Goal: Task Accomplishment & Management: Manage account settings

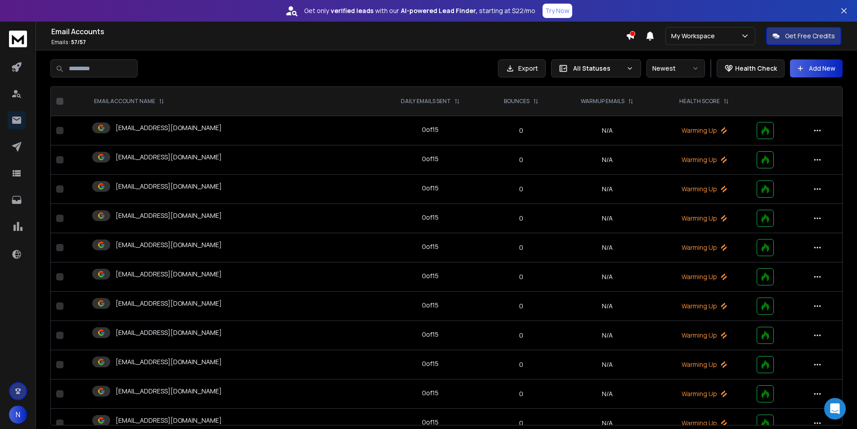
click at [201, 60] on div at bounding box center [271, 68] width 442 height 18
click at [384, 219] on td "0 of 15" at bounding box center [430, 215] width 109 height 23
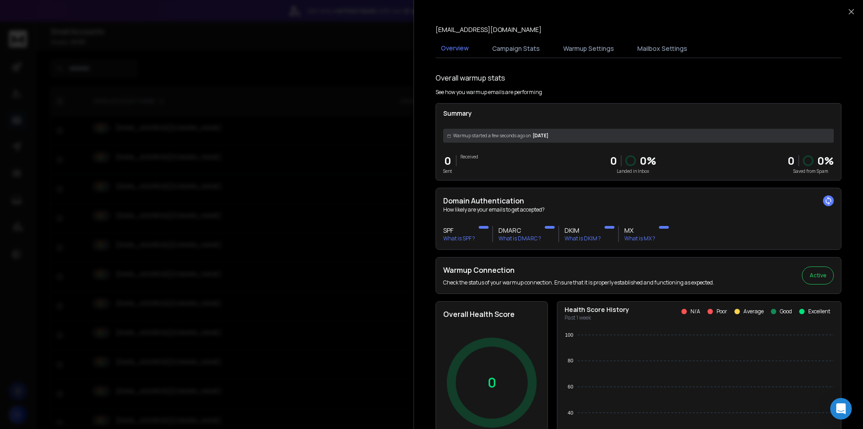
click at [371, 245] on div at bounding box center [431, 214] width 863 height 429
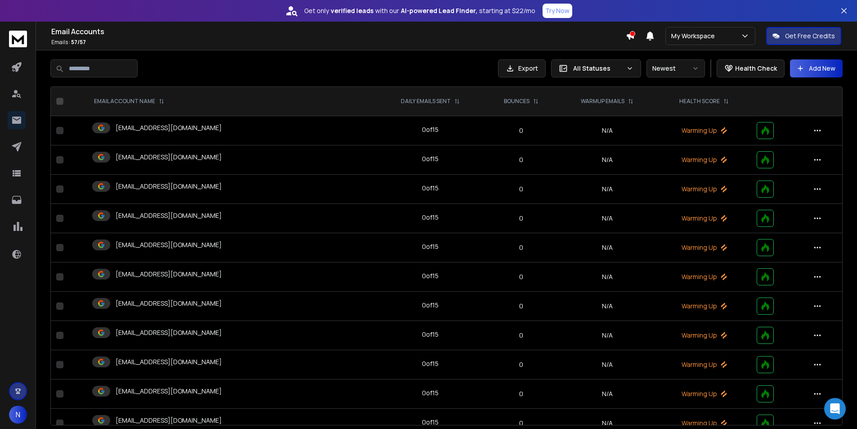
click at [246, 126] on div "[EMAIL_ADDRESS][DOMAIN_NAME]" at bounding box center [231, 127] width 278 height 11
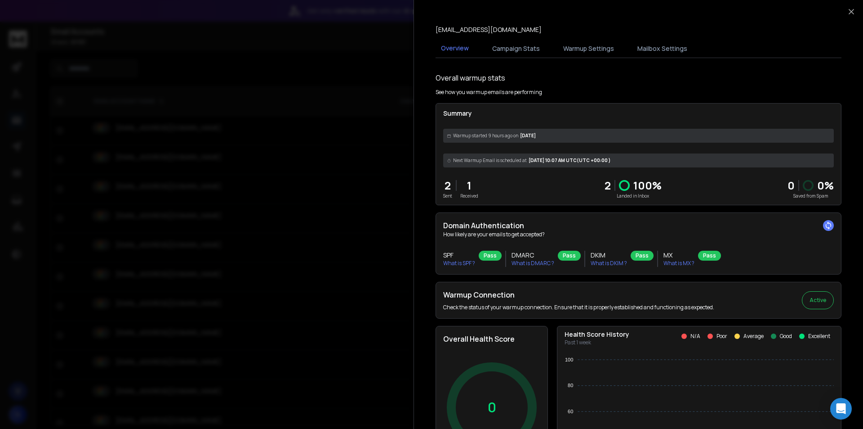
click at [280, 152] on div at bounding box center [431, 214] width 863 height 429
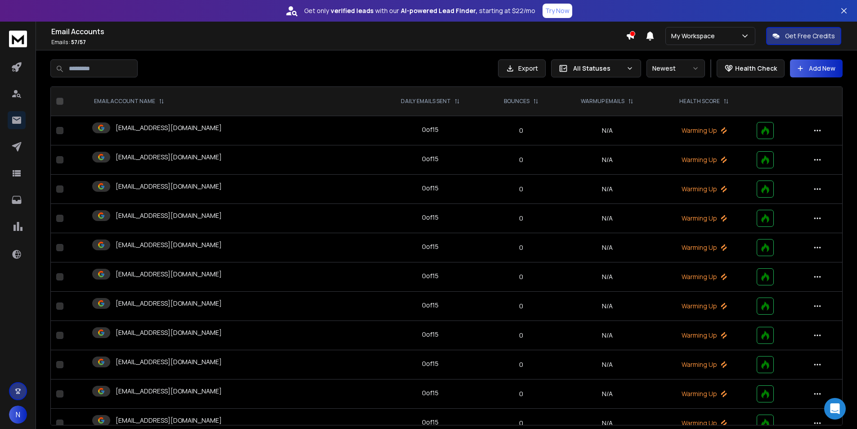
click at [259, 70] on div at bounding box center [271, 68] width 442 height 18
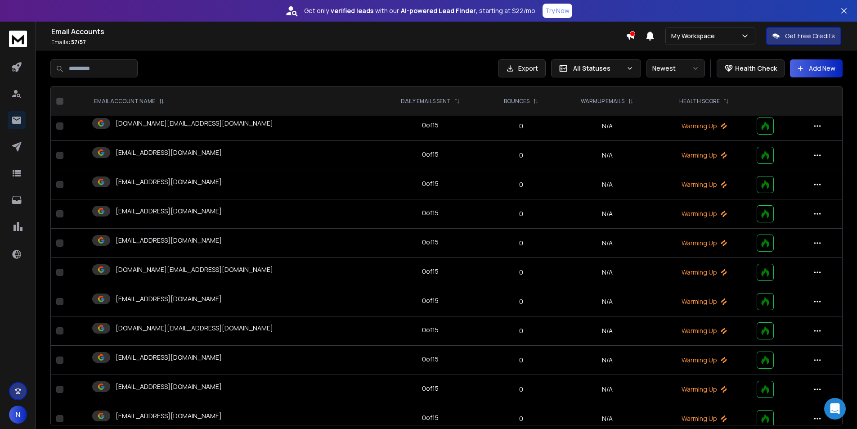
scroll to position [1364, 0]
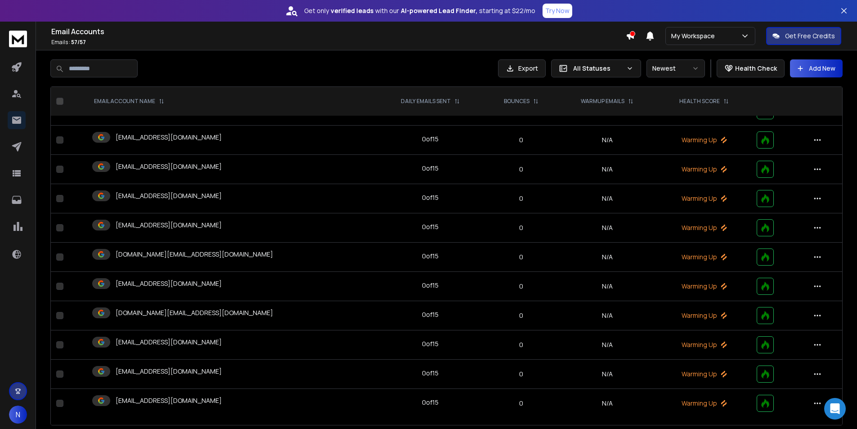
click at [112, 68] on input at bounding box center [93, 68] width 87 height 18
paste input "**********"
type input "**********"
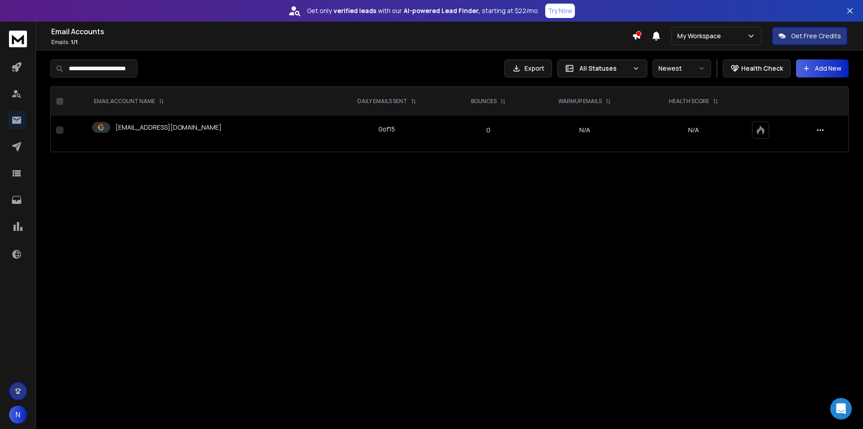
click at [17, 36] on img at bounding box center [18, 39] width 18 height 17
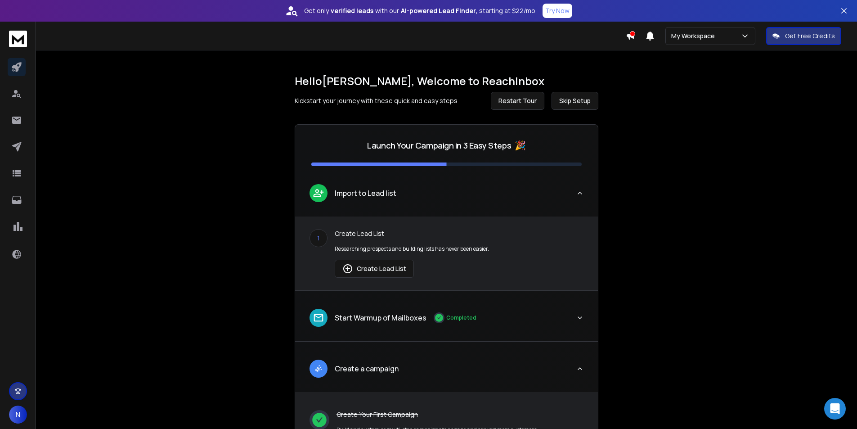
click at [26, 129] on div at bounding box center [18, 121] width 21 height 21
click at [12, 121] on icon at bounding box center [16, 119] width 9 height 7
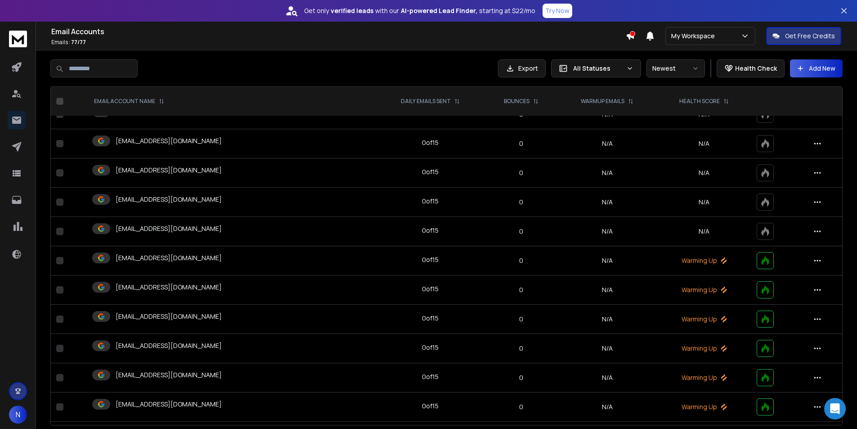
scroll to position [230, 0]
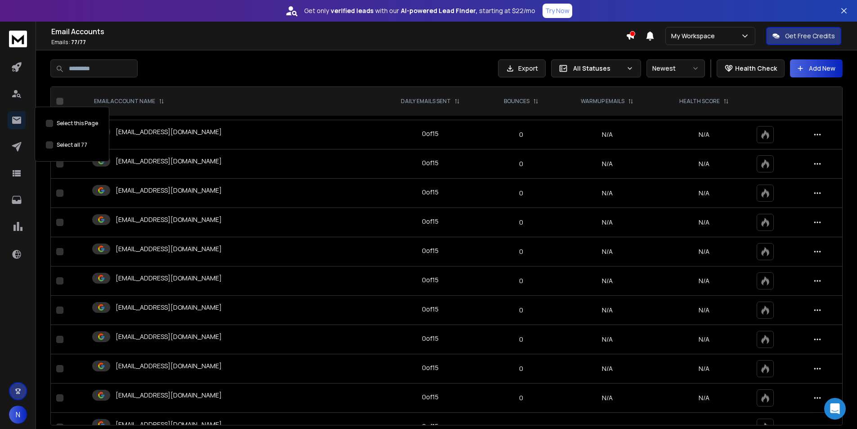
click at [57, 103] on button "Select this Page" at bounding box center [59, 101] width 7 height 7
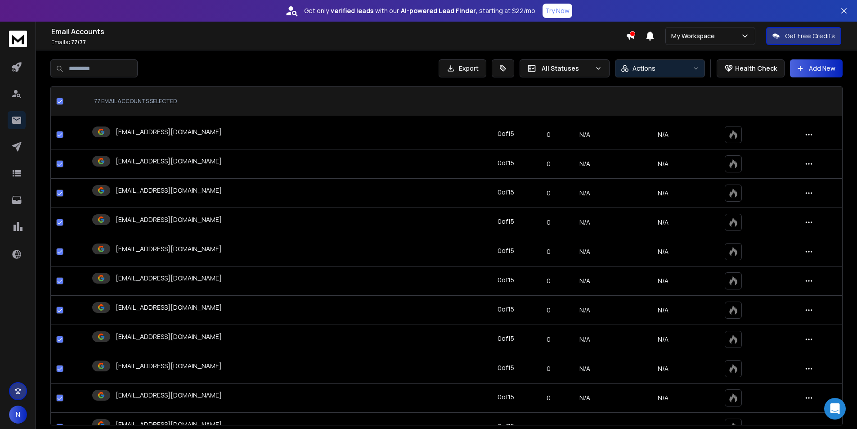
click at [670, 67] on div "Actions" at bounding box center [655, 68] width 68 height 9
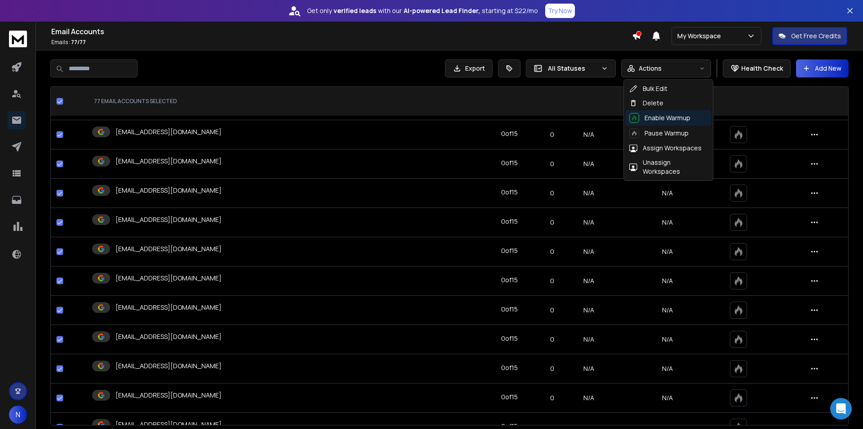
click at [657, 117] on div "Enable Warmup" at bounding box center [660, 118] width 61 height 10
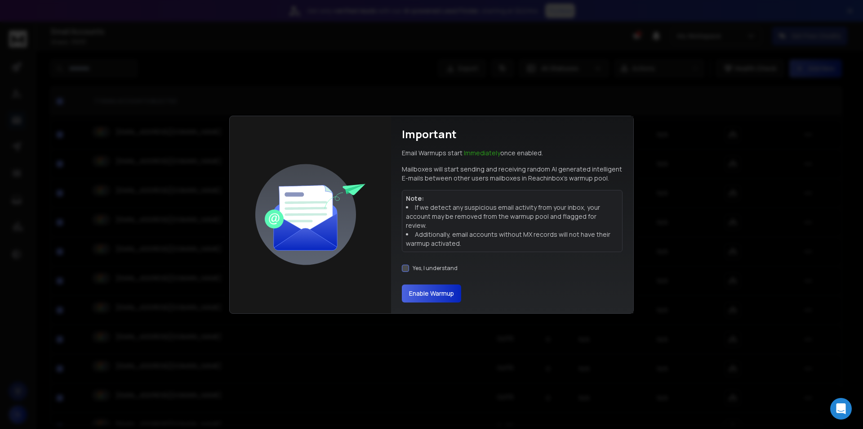
click at [405, 264] on button "Yes, I understand" at bounding box center [405, 267] width 7 height 7
click at [421, 291] on button "Enable Warmup" at bounding box center [431, 293] width 59 height 18
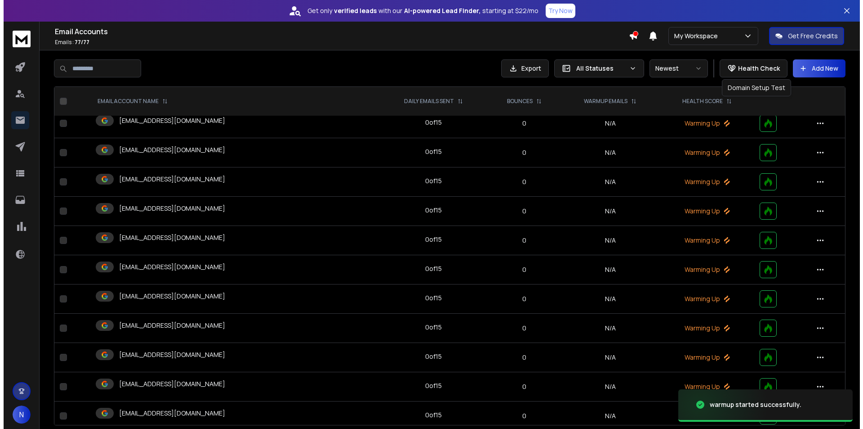
scroll to position [0, 0]
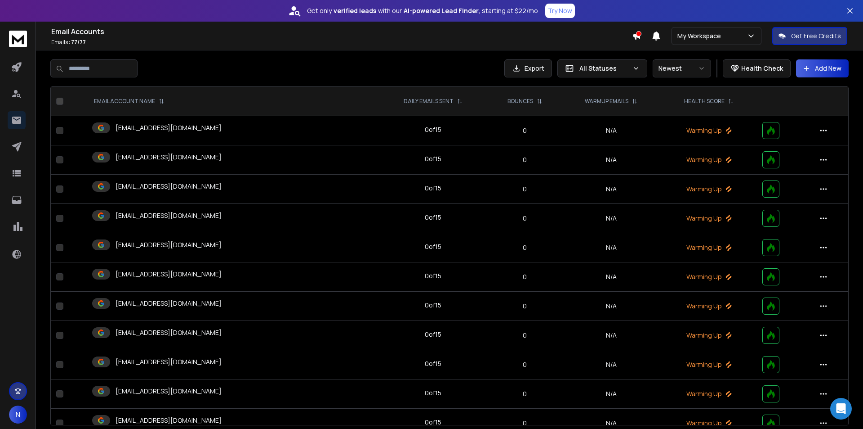
click at [688, 69] on button "Newest" at bounding box center [682, 68] width 58 height 18
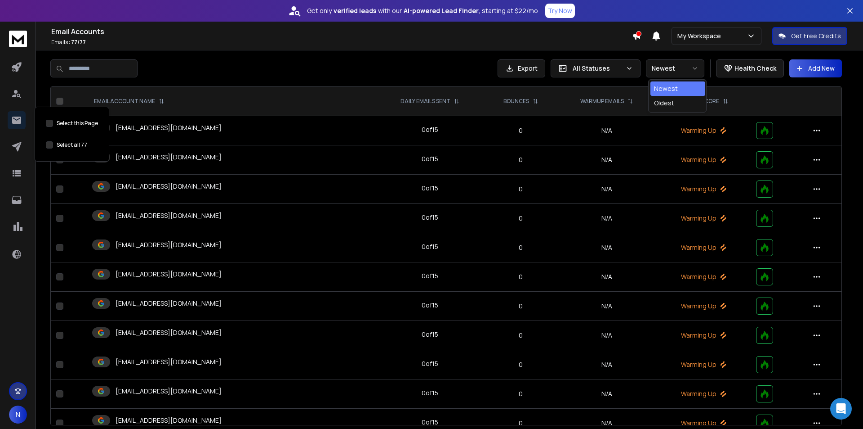
click at [61, 102] on button "Select this Page" at bounding box center [59, 101] width 7 height 7
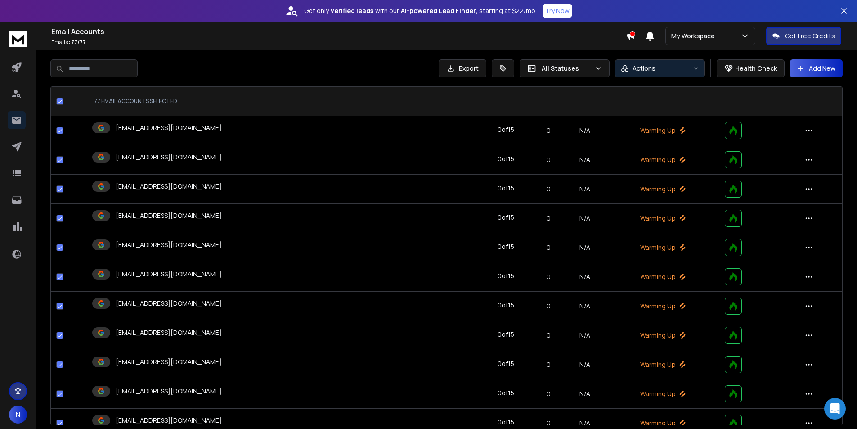
click at [697, 68] on icon "button" at bounding box center [696, 68] width 6 height 7
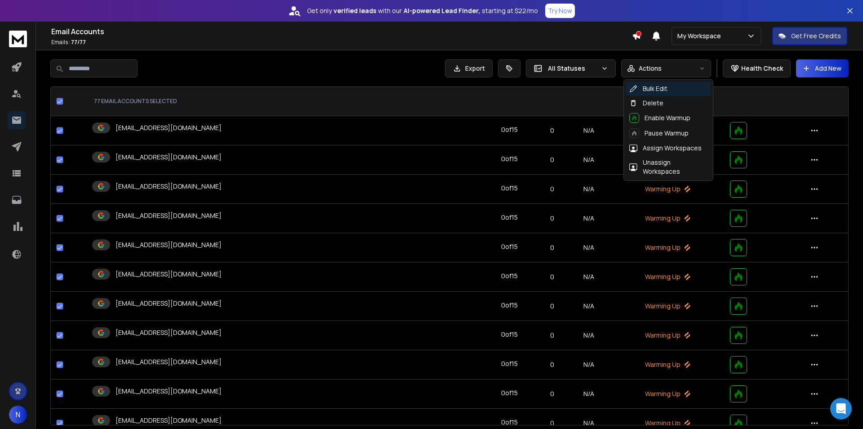
click at [678, 91] on div "Bulk Edit" at bounding box center [668, 88] width 85 height 14
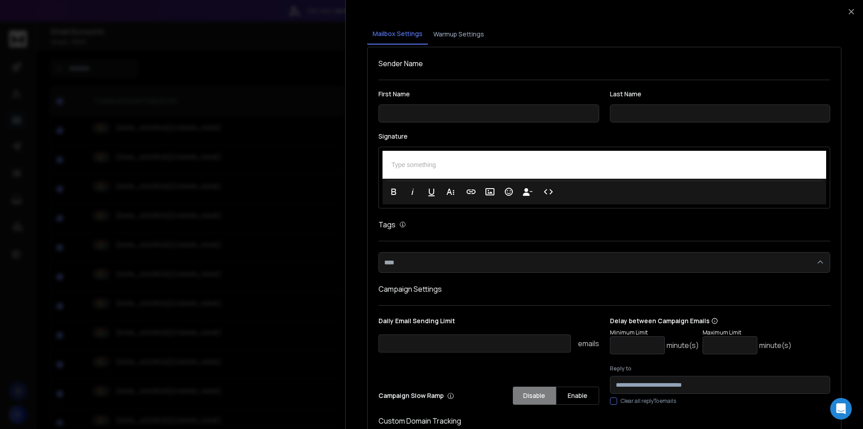
click at [447, 32] on button "Warmup Settings" at bounding box center [459, 34] width 62 height 20
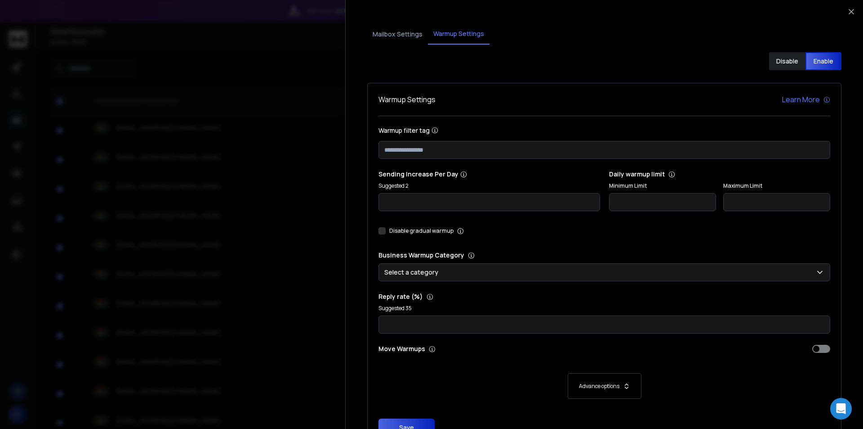
click at [431, 198] on input "number" at bounding box center [490, 202] width 222 height 18
type input "**"
click at [400, 328] on input "number" at bounding box center [605, 324] width 452 height 18
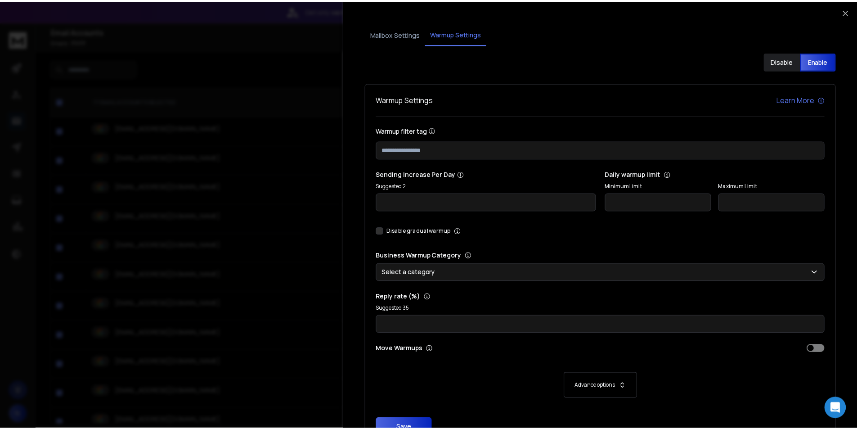
scroll to position [44, 0]
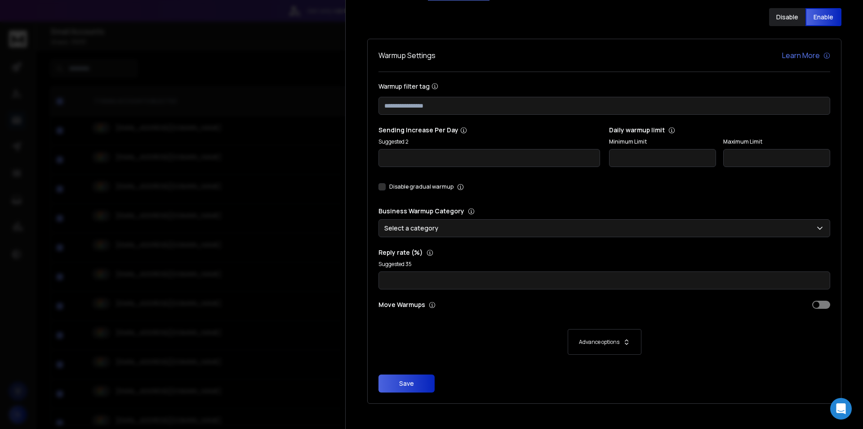
type input "**"
click at [400, 387] on button "Save" at bounding box center [407, 383] width 56 height 18
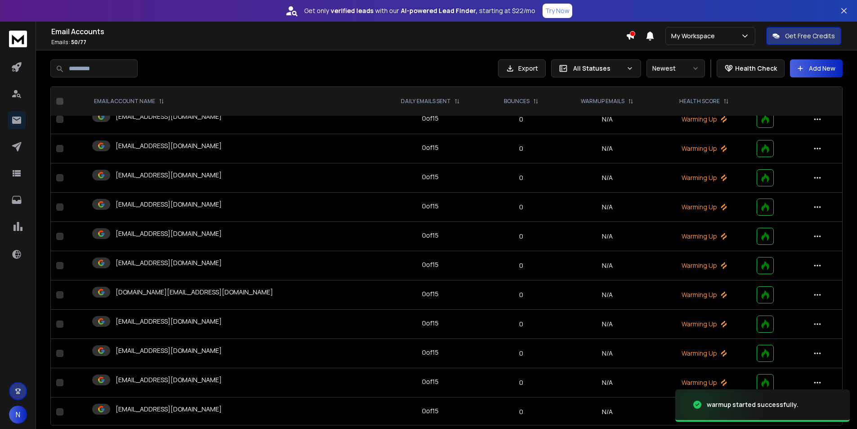
scroll to position [1174, 0]
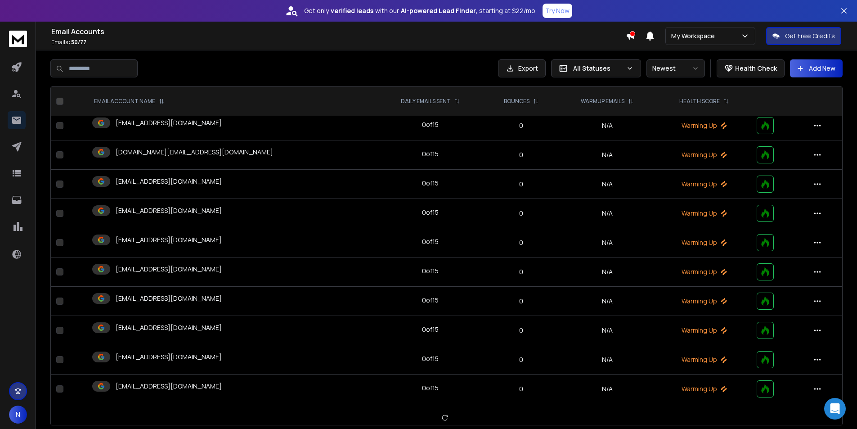
click at [312, 317] on td "[EMAIL_ADDRESS][DOMAIN_NAME]" at bounding box center [231, 330] width 289 height 29
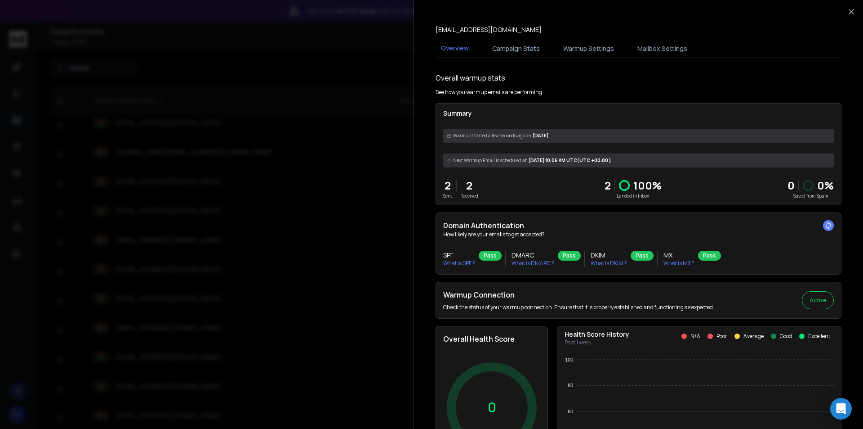
click at [313, 317] on div at bounding box center [431, 214] width 863 height 429
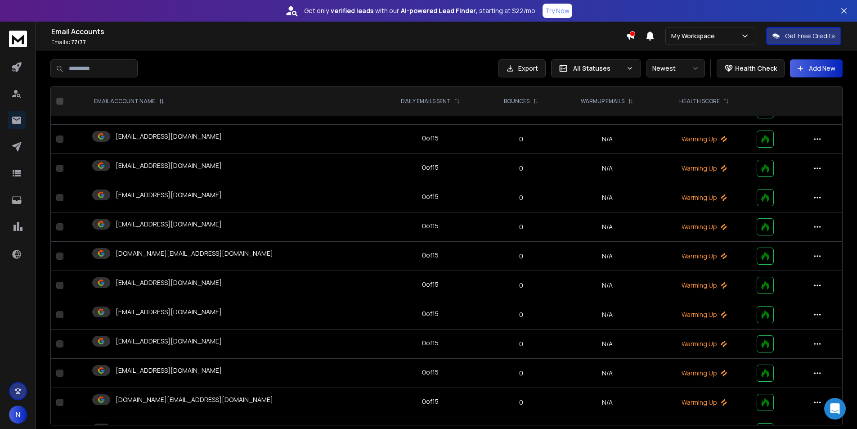
scroll to position [1949, 0]
click at [317, 318] on td "enterprise.hr@mediacareersglobal.com" at bounding box center [231, 315] width 289 height 29
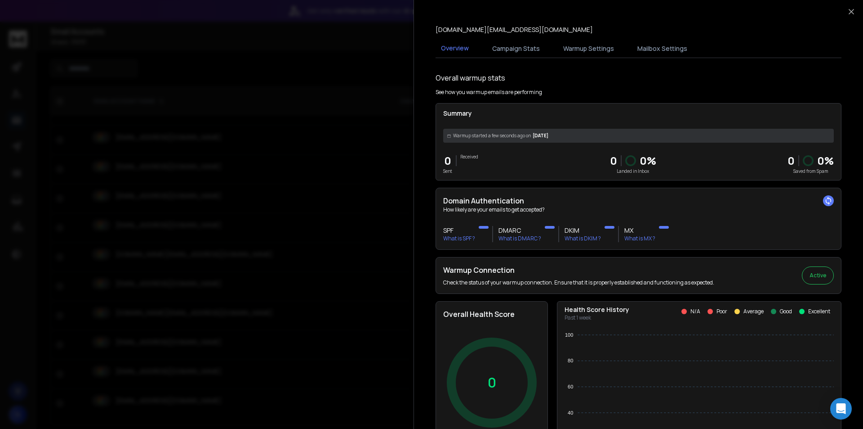
click at [308, 285] on div at bounding box center [431, 214] width 863 height 429
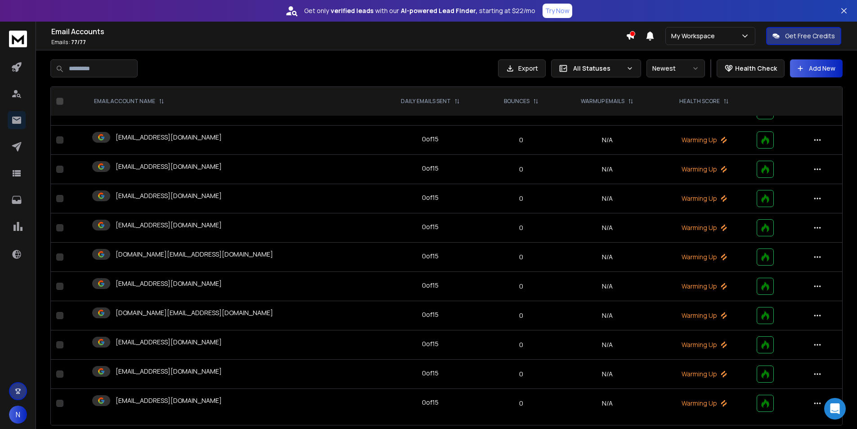
click at [381, 380] on td "0 of 15" at bounding box center [430, 370] width 109 height 23
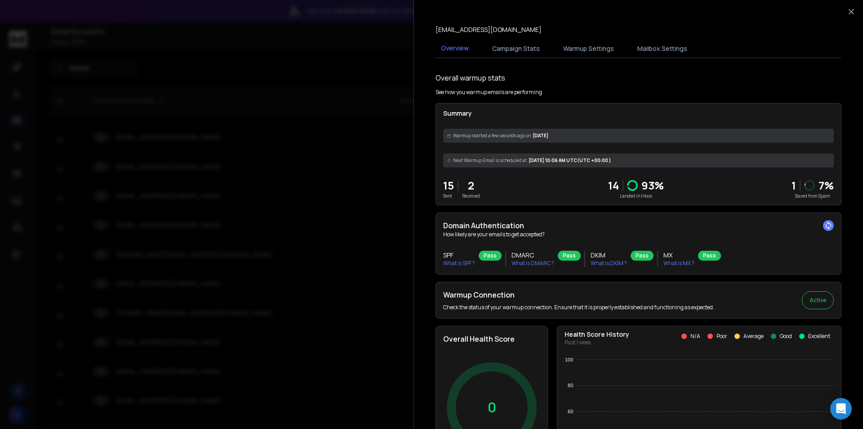
click at [350, 354] on div at bounding box center [431, 214] width 863 height 429
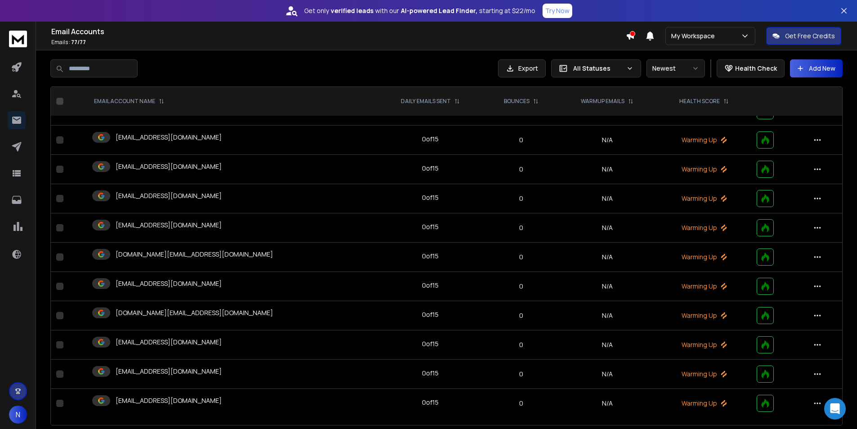
click at [378, 402] on td "0 of 15" at bounding box center [430, 400] width 109 height 23
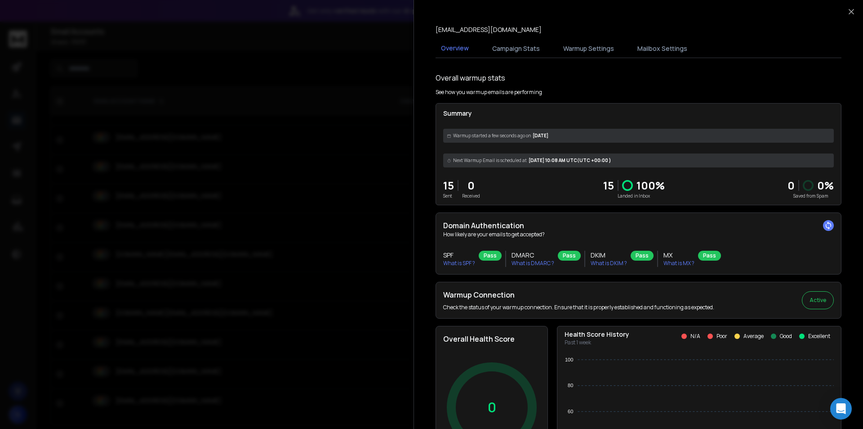
click at [300, 310] on div at bounding box center [431, 214] width 863 height 429
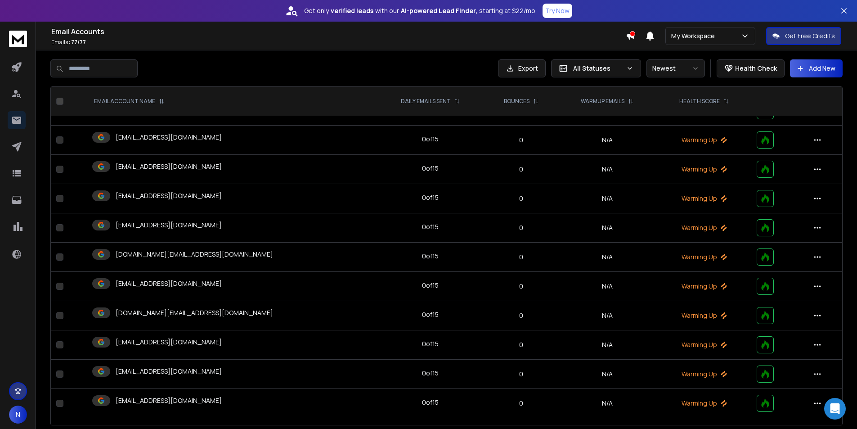
click at [318, 208] on td "workforce@talentforads.com" at bounding box center [231, 198] width 289 height 29
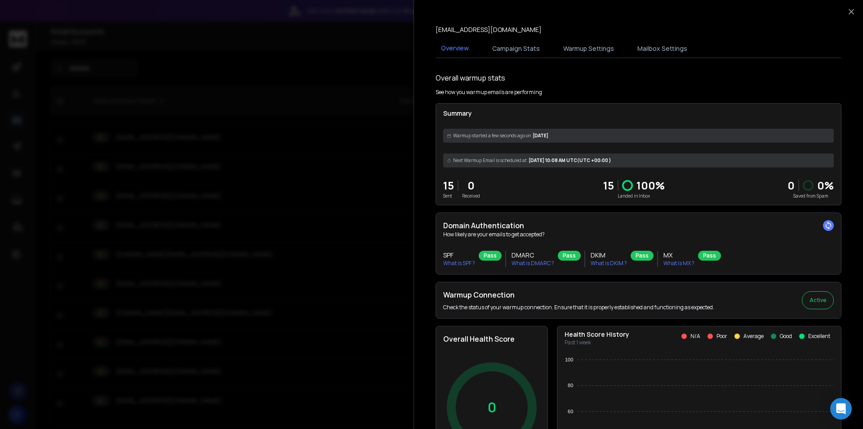
click at [286, 178] on div at bounding box center [431, 214] width 863 height 429
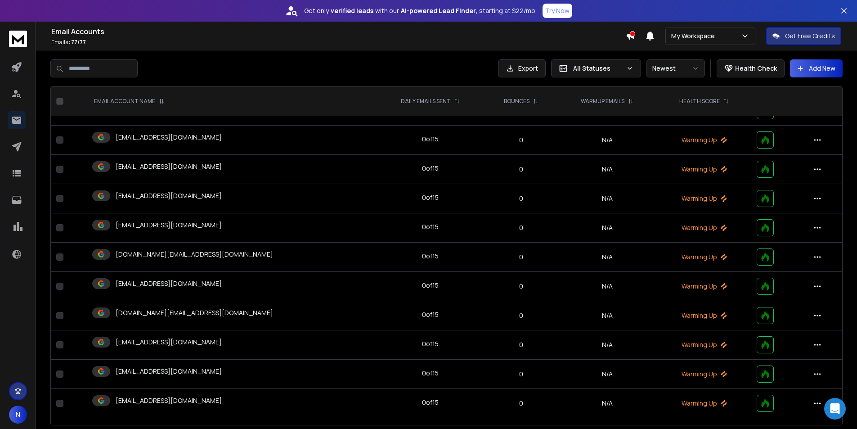
click at [287, 172] on td "hr@talentforads.com" at bounding box center [231, 169] width 289 height 29
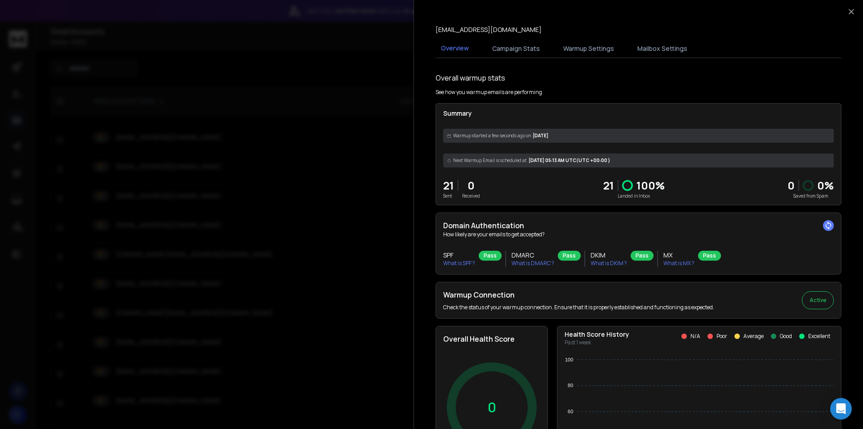
click at [282, 190] on div at bounding box center [431, 214] width 863 height 429
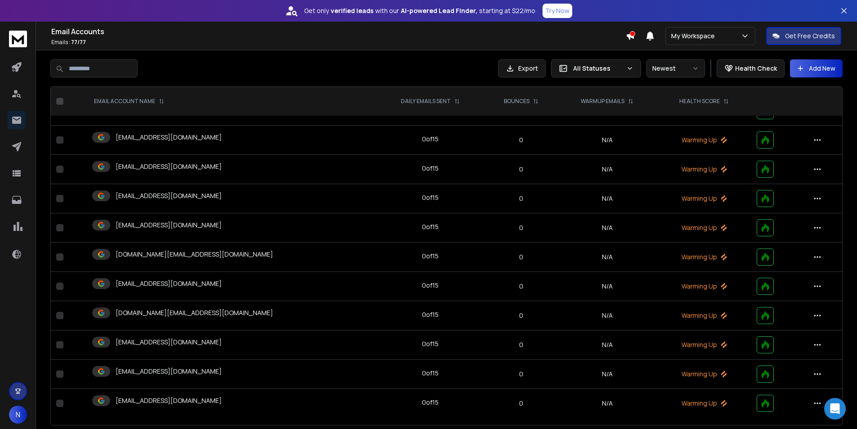
scroll to position [1814, 0]
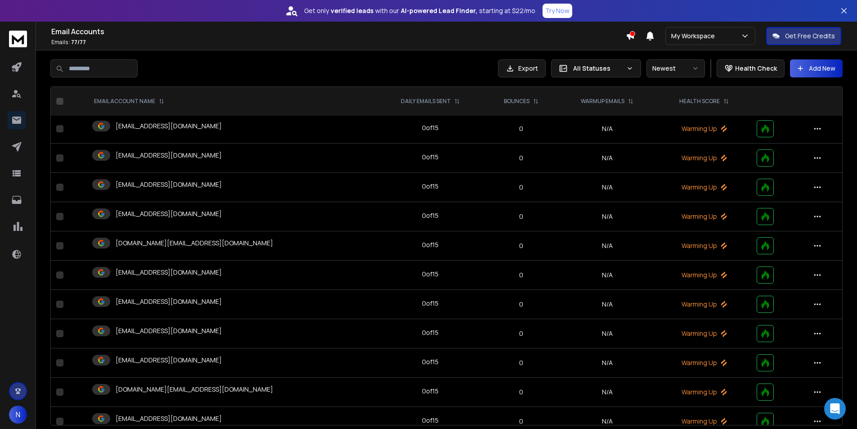
click at [282, 195] on td "talent@applymediajobs.com" at bounding box center [231, 187] width 289 height 29
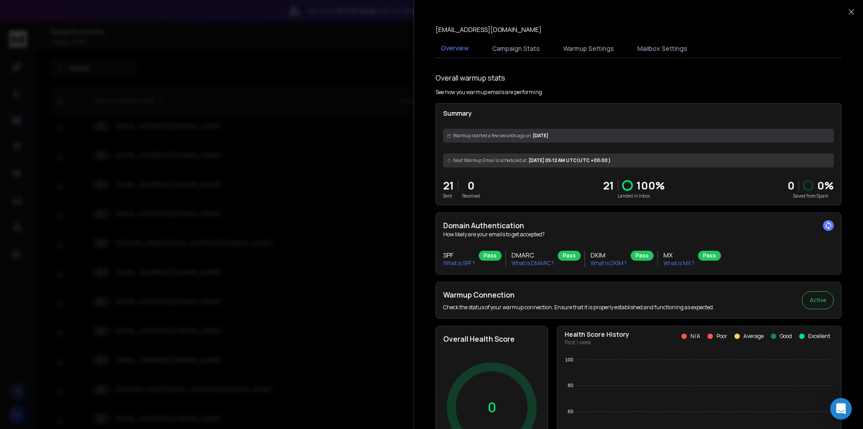
click at [279, 159] on div at bounding box center [431, 214] width 863 height 429
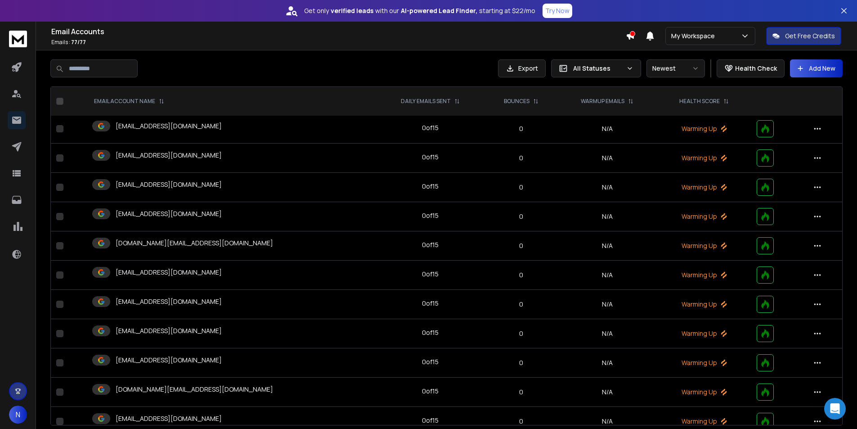
scroll to position [1724, 0]
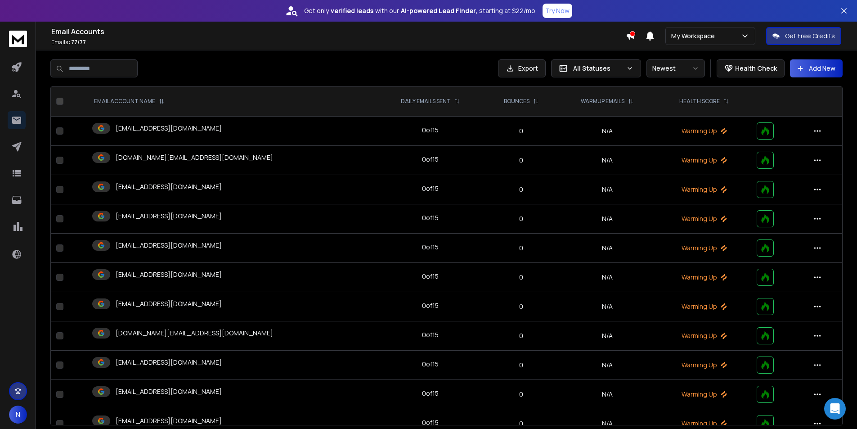
click at [314, 169] on td "talent.management@futureadsjobs.com" at bounding box center [231, 160] width 289 height 29
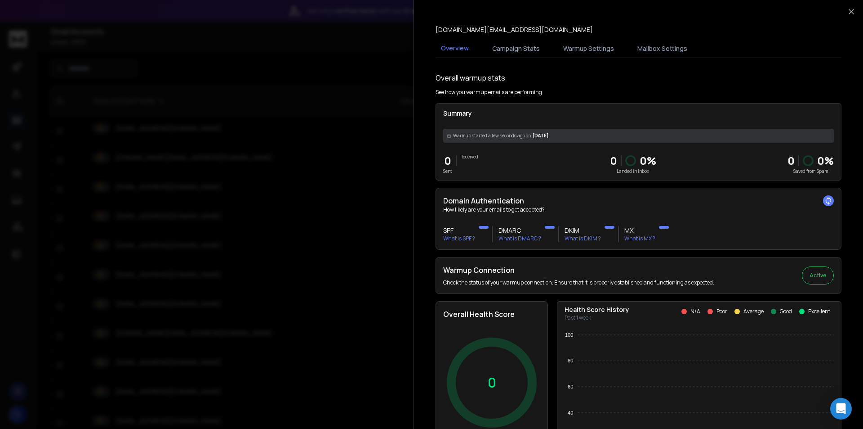
click at [307, 186] on div at bounding box center [431, 214] width 863 height 429
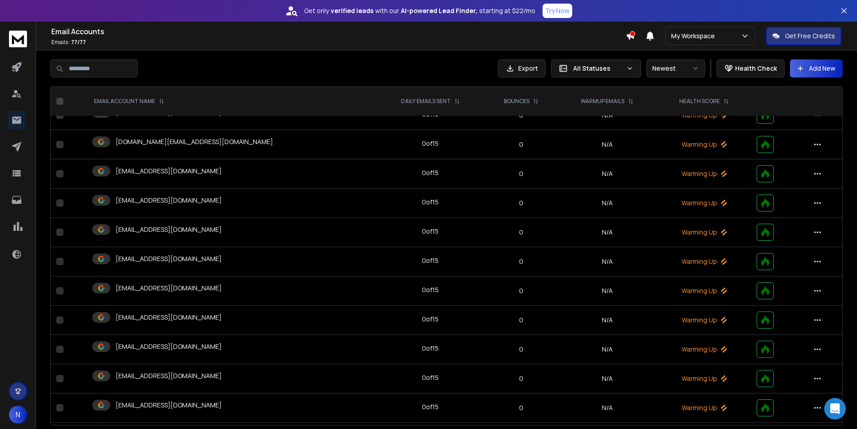
scroll to position [1005, 0]
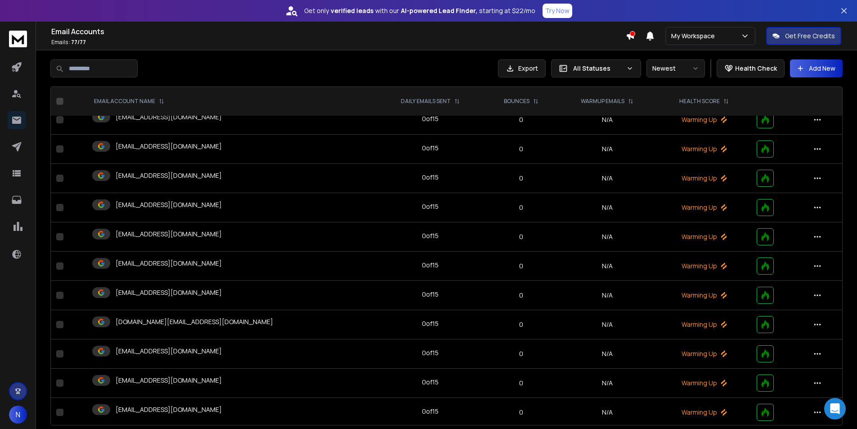
click at [313, 183] on td "[EMAIL_ADDRESS][DOMAIN_NAME]" at bounding box center [231, 178] width 289 height 29
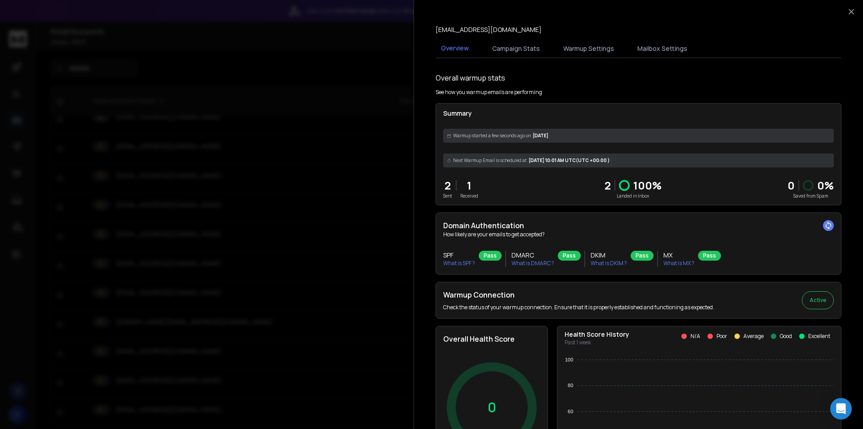
click at [313, 190] on div at bounding box center [431, 214] width 863 height 429
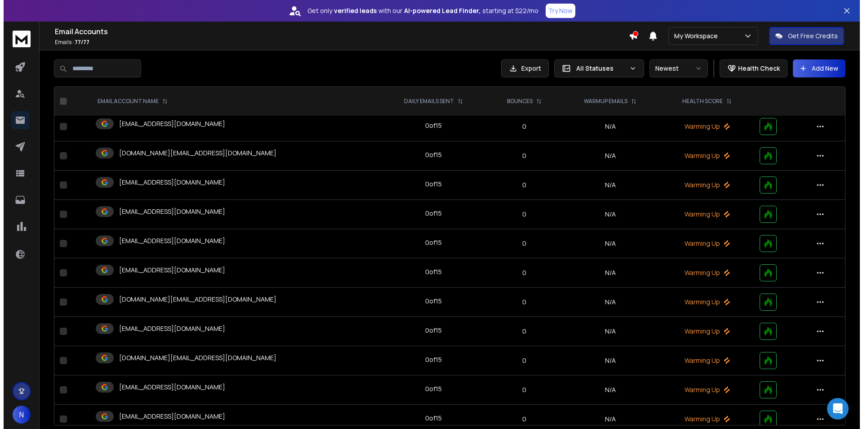
scroll to position [1949, 0]
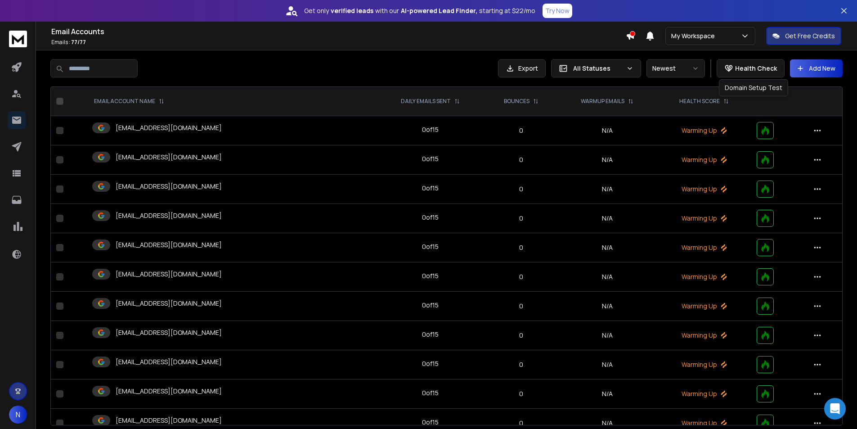
click at [812, 65] on button "Add New" at bounding box center [816, 68] width 53 height 18
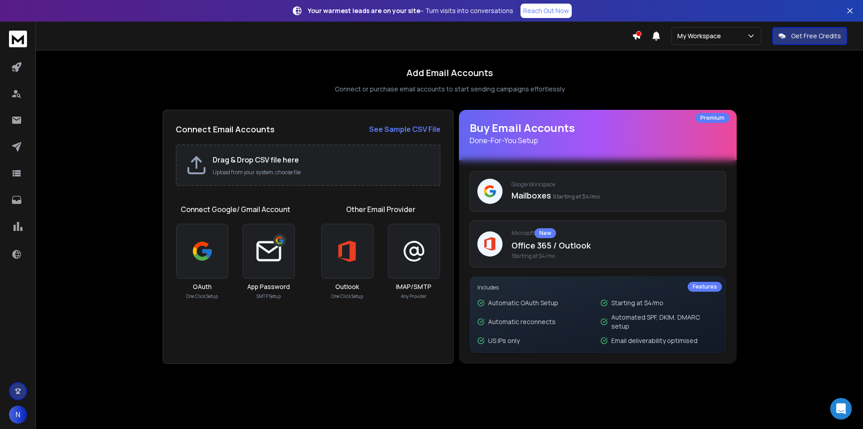
click at [207, 247] on icon at bounding box center [202, 250] width 22 height 27
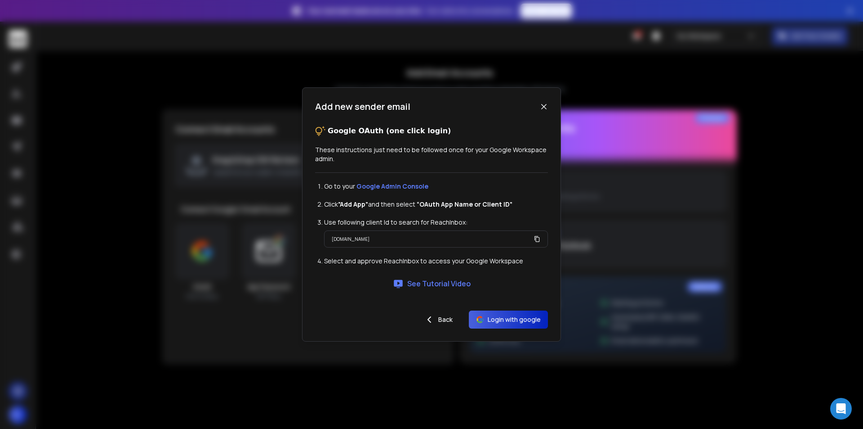
click at [496, 309] on div "Google OAuth (one click login) These instructions just need to be followed once…" at bounding box center [431, 226] width 233 height 203
click at [496, 318] on button "Login with google" at bounding box center [508, 319] width 79 height 18
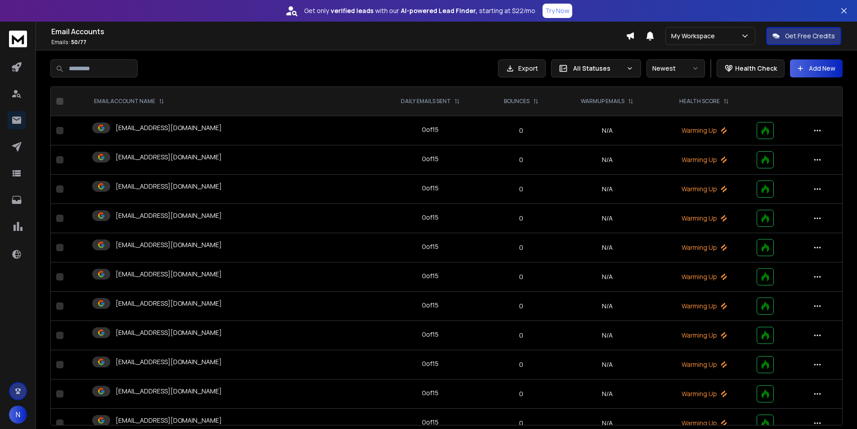
click at [809, 69] on button "Add New" at bounding box center [816, 68] width 53 height 18
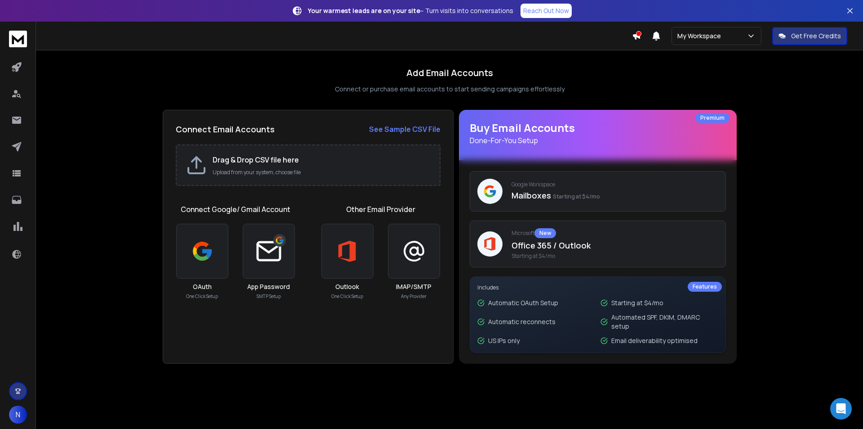
click at [226, 252] on div at bounding box center [202, 251] width 52 height 55
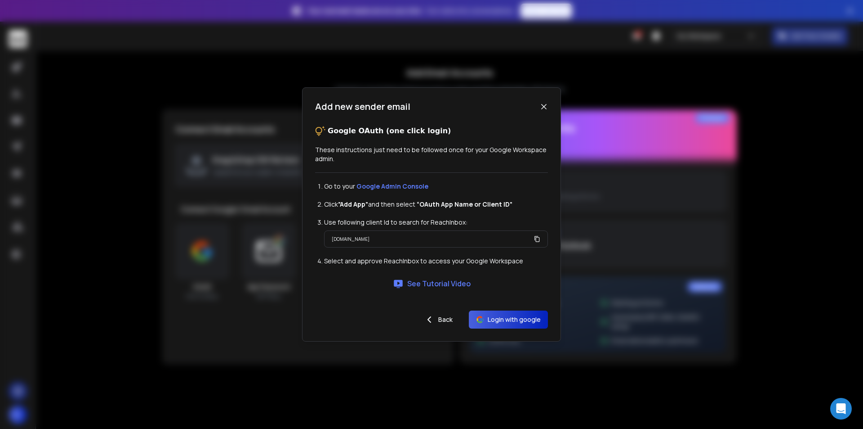
click at [489, 322] on button "Login with google" at bounding box center [508, 319] width 79 height 18
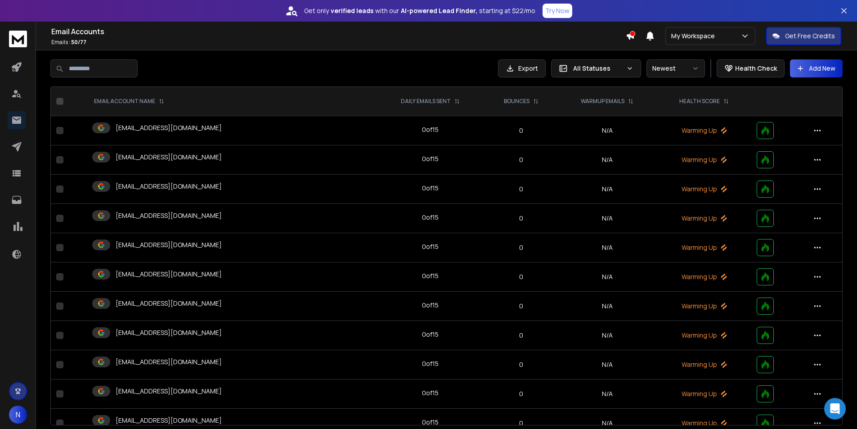
click at [824, 40] on button "Get Free Credits" at bounding box center [803, 36] width 75 height 18
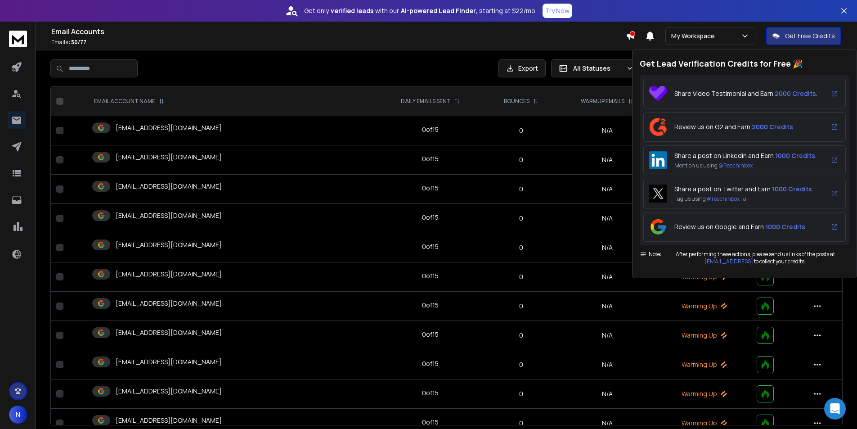
drag, startPoint x: 849, startPoint y: 39, endPoint x: 848, endPoint y: 50, distance: 11.3
click at [849, 38] on div "Email Accounts Emails : 50 / 77 My Workspace Get Free Credits" at bounding box center [428, 36] width 857 height 29
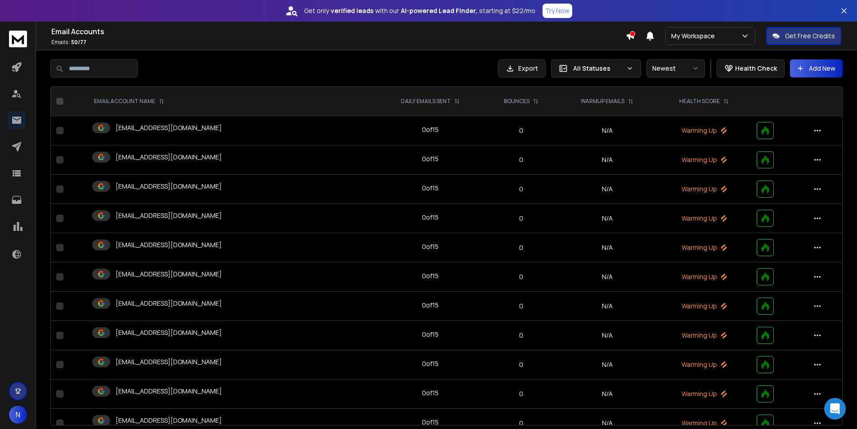
click at [834, 69] on button "Add New" at bounding box center [816, 68] width 53 height 18
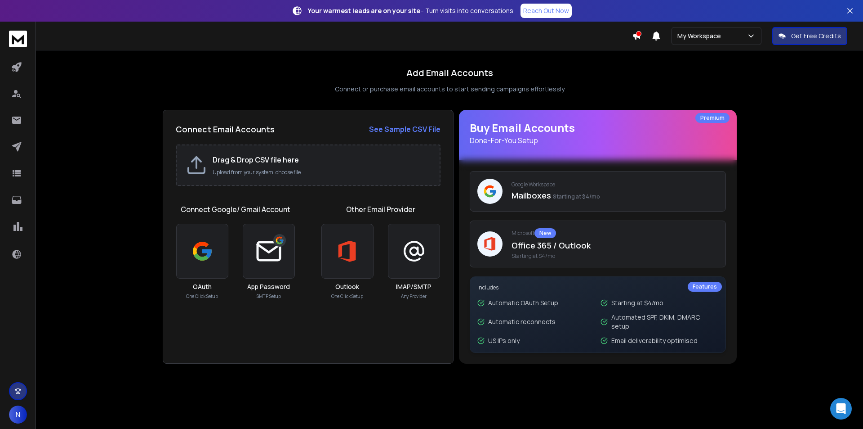
click at [209, 250] on icon at bounding box center [206, 253] width 9 height 9
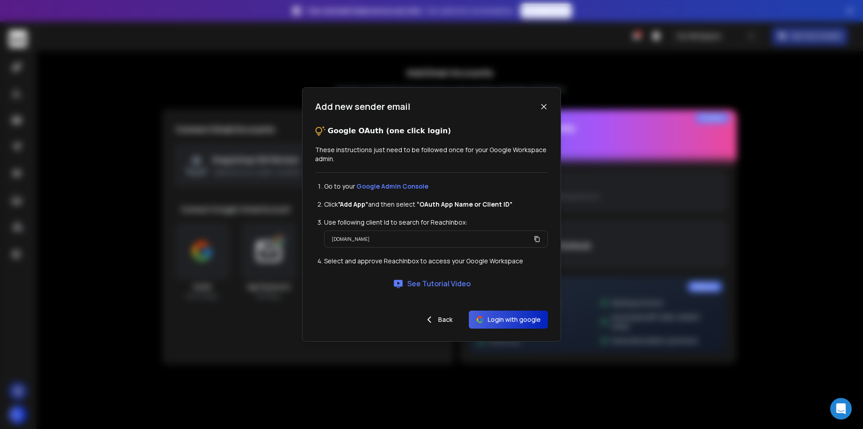
click at [530, 317] on button "Login with google" at bounding box center [508, 319] width 79 height 18
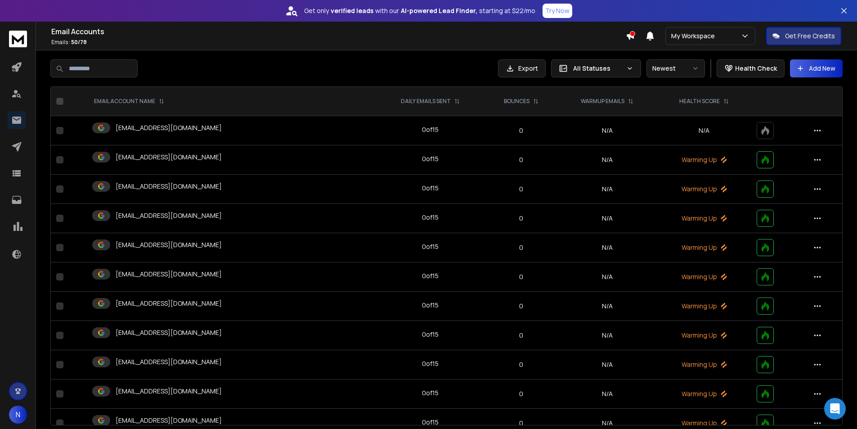
click at [434, 135] on td "0 of 15" at bounding box center [430, 127] width 109 height 23
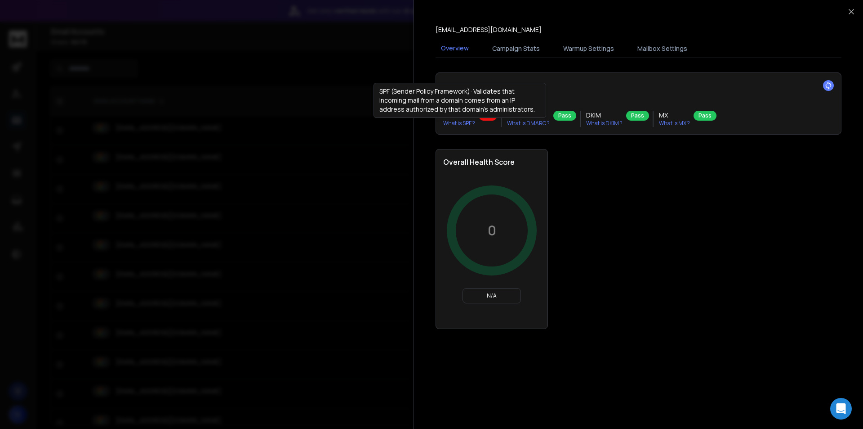
click at [462, 110] on div "SPF (Sender Policy Framework): Validates that incoming mail from a domain comes…" at bounding box center [460, 100] width 173 height 35
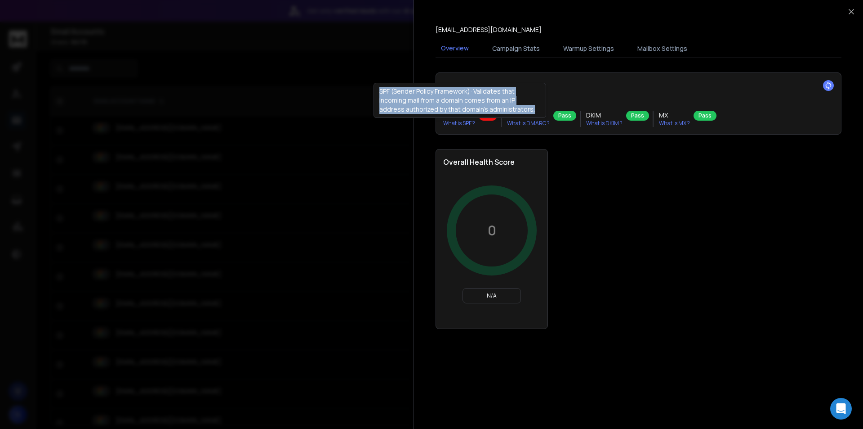
click at [462, 110] on div "SPF (Sender Policy Framework): Validates that incoming mail from a domain comes…" at bounding box center [460, 100] width 173 height 35
copy div "SPF (Sender Policy Framework): Validates that incoming mail from a domain comes…"
click at [455, 99] on div "SPF (Sender Policy Framework): Validates that incoming mail from a domain comes…" at bounding box center [460, 100] width 173 height 35
click at [452, 102] on div "SPF (Sender Policy Framework): Validates that incoming mail from a domain comes…" at bounding box center [460, 100] width 173 height 35
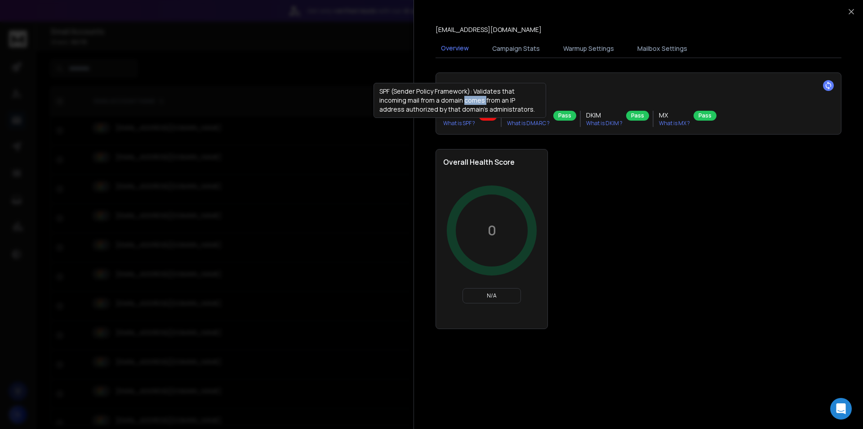
click at [452, 102] on div "SPF (Sender Policy Framework): Validates that incoming mail from a domain comes…" at bounding box center [460, 100] width 173 height 35
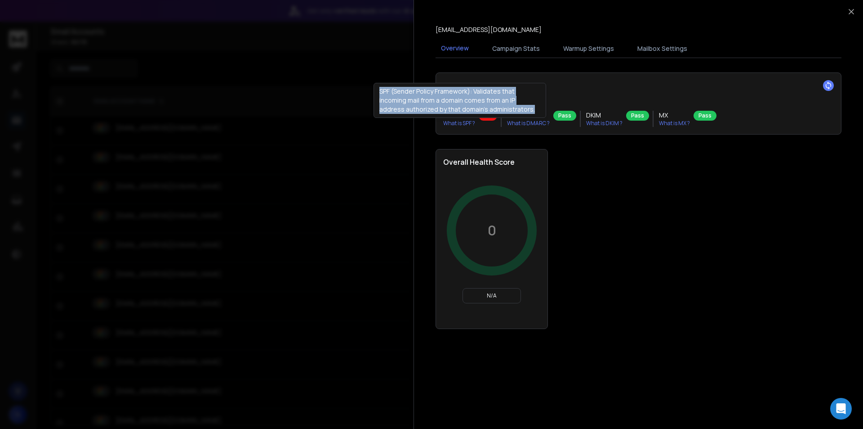
click at [452, 102] on div "SPF (Sender Policy Framework): Validates that incoming mail from a domain comes…" at bounding box center [460, 100] width 173 height 35
click at [540, 167] on h2 "Overall Health Score" at bounding box center [491, 161] width 97 height 11
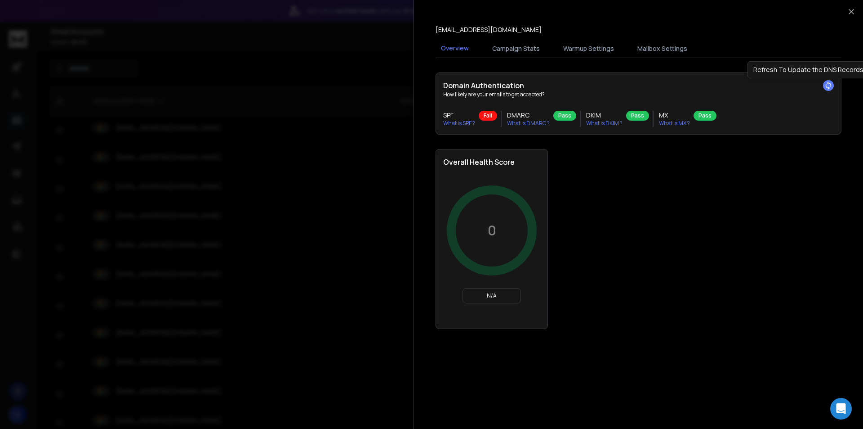
click at [828, 87] on icon at bounding box center [829, 85] width 6 height 8
click at [850, 12] on icon "button" at bounding box center [851, 11] width 9 height 9
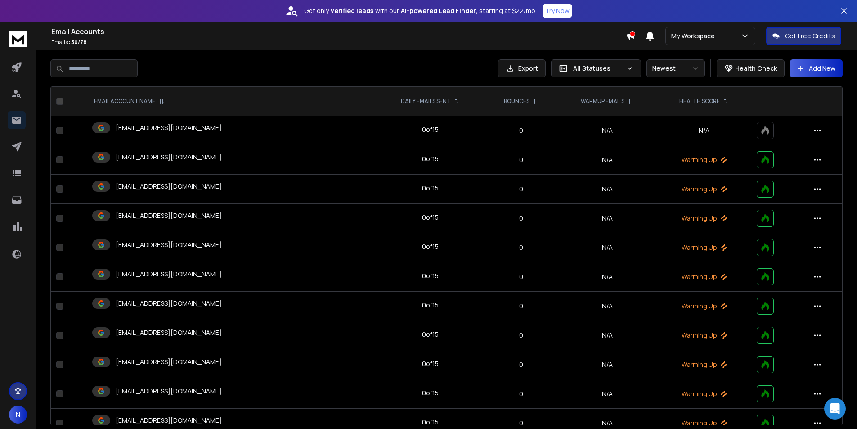
click at [415, 135] on td "0 of 15" at bounding box center [430, 127] width 109 height 23
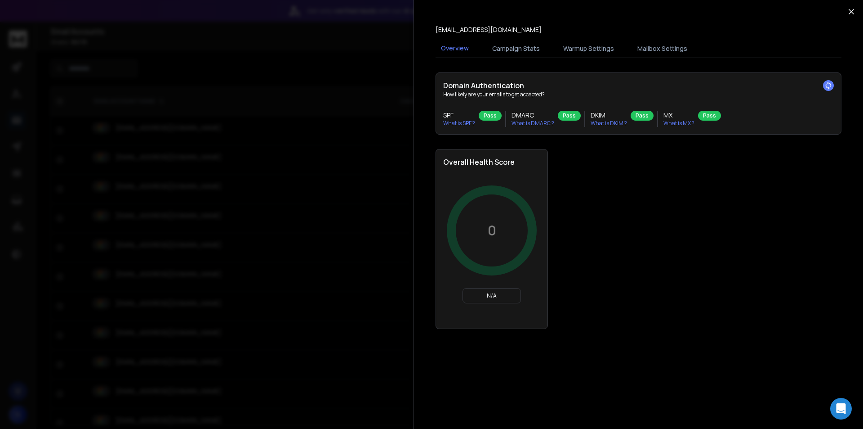
click at [849, 14] on icon "button" at bounding box center [851, 11] width 4 height 4
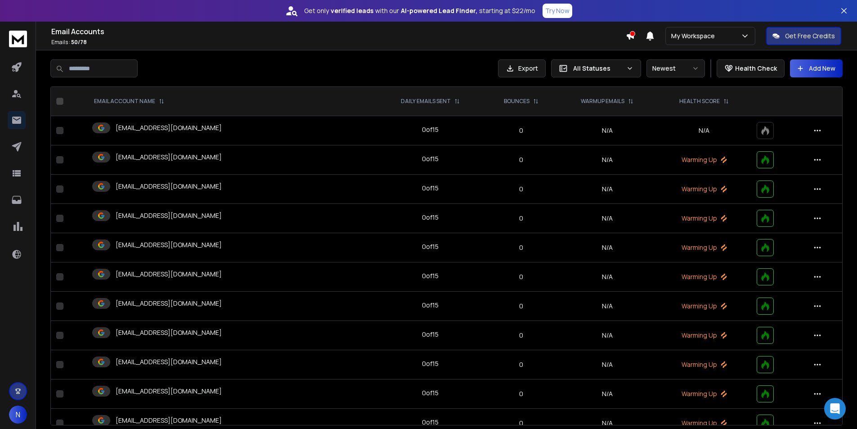
click at [219, 161] on div "[EMAIL_ADDRESS][DOMAIN_NAME]" at bounding box center [231, 157] width 278 height 11
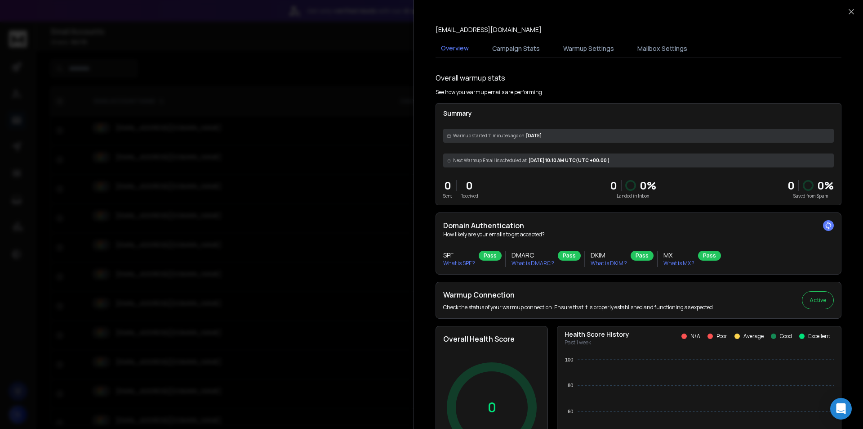
click at [825, 227] on icon at bounding box center [828, 225] width 9 height 9
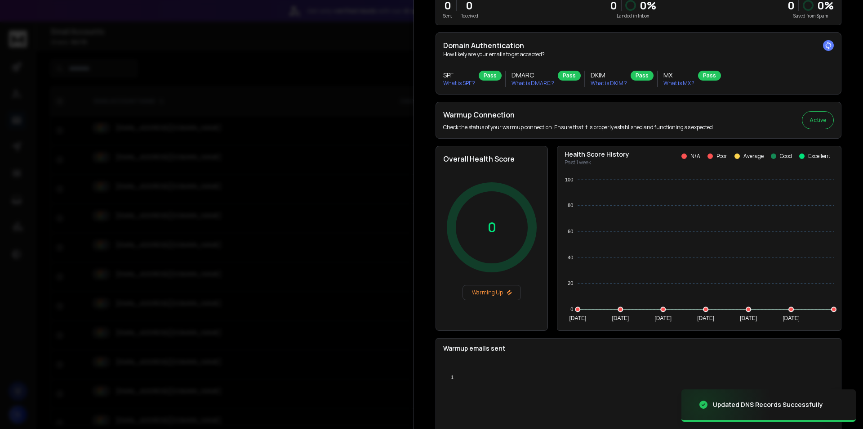
scroll to position [270, 0]
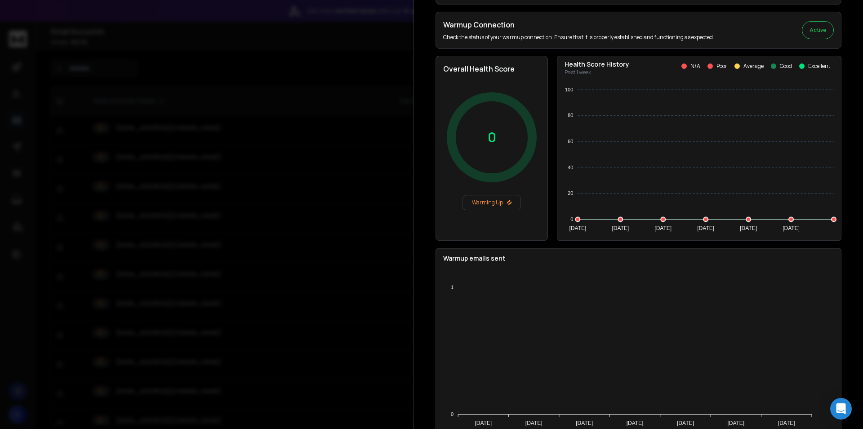
click at [291, 221] on div at bounding box center [431, 214] width 863 height 429
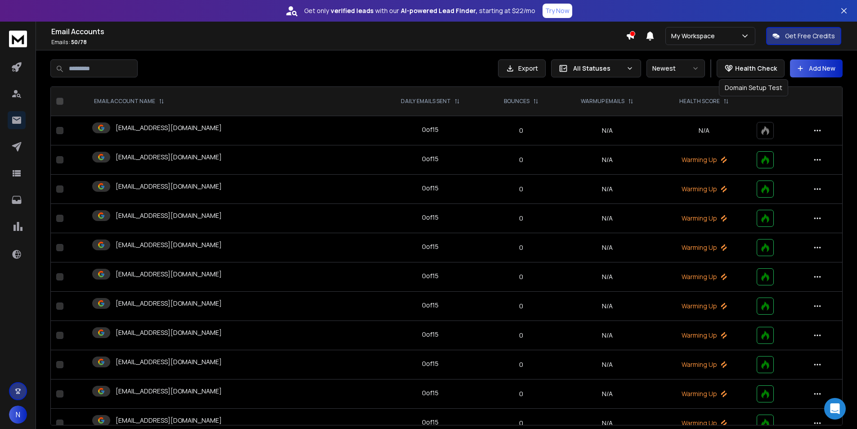
click at [809, 68] on button "Add New" at bounding box center [816, 68] width 53 height 18
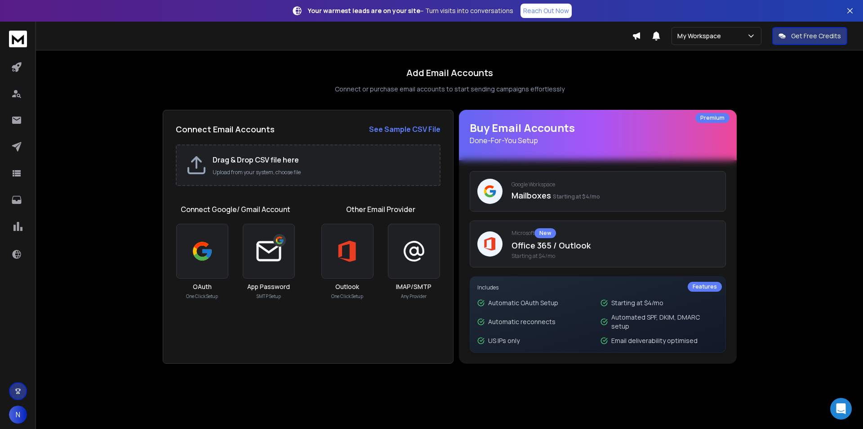
click at [209, 257] on icon at bounding box center [201, 257] width 15 height 8
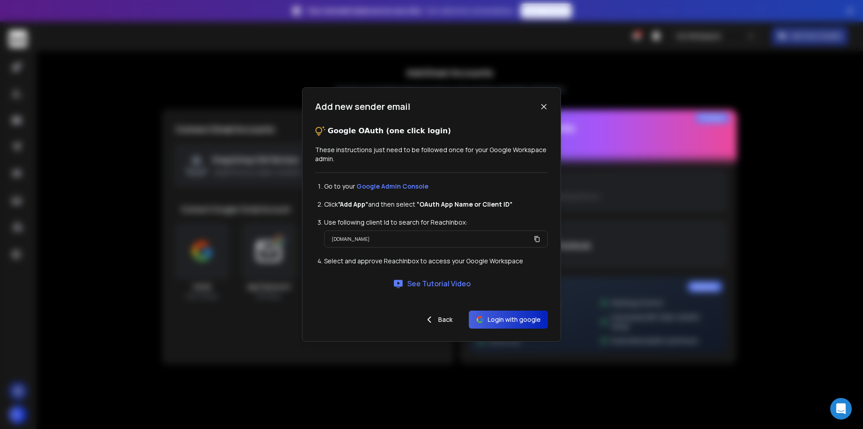
click at [524, 315] on button "Login with google" at bounding box center [508, 319] width 79 height 18
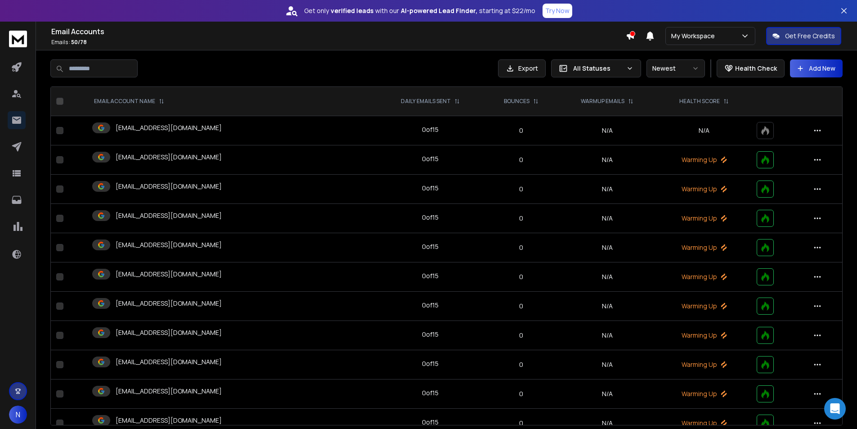
click at [824, 71] on button "Add New" at bounding box center [816, 68] width 53 height 18
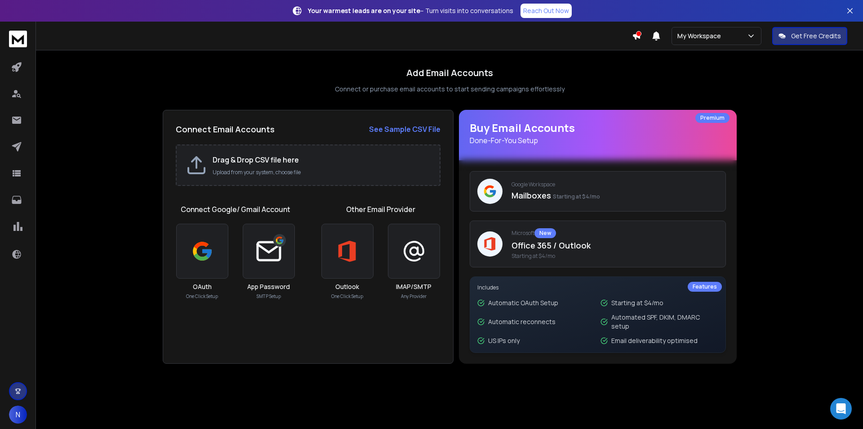
click at [207, 245] on icon at bounding box center [201, 244] width 15 height 7
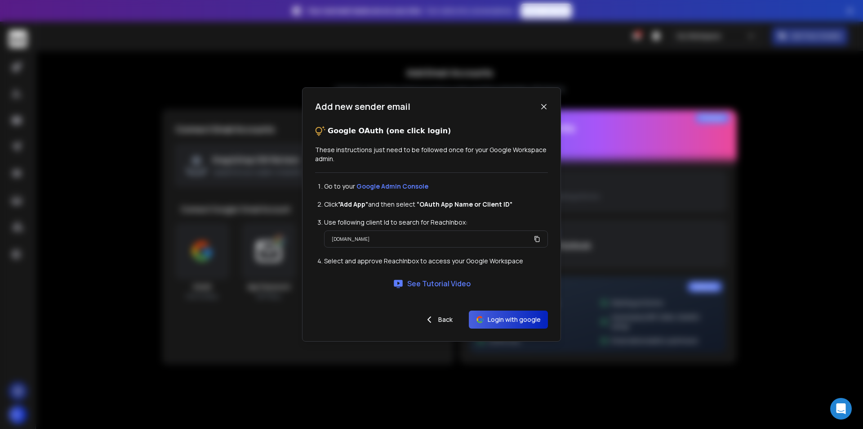
click at [500, 312] on button "Login with google" at bounding box center [508, 319] width 79 height 18
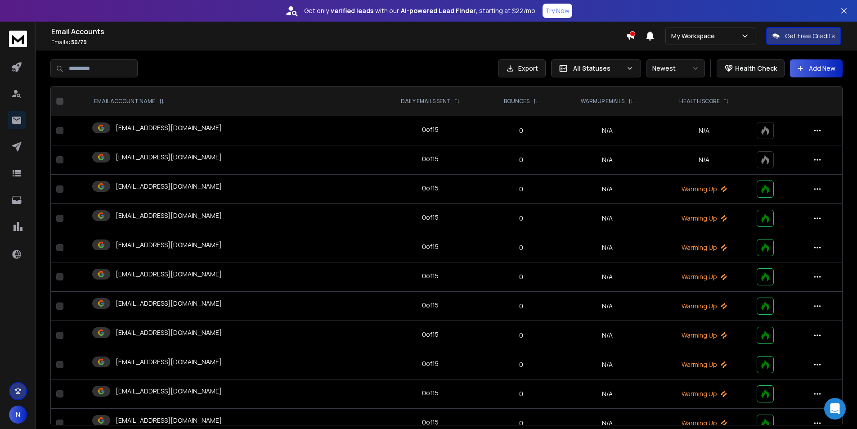
click at [174, 133] on td "[EMAIL_ADDRESS][DOMAIN_NAME]" at bounding box center [231, 130] width 289 height 29
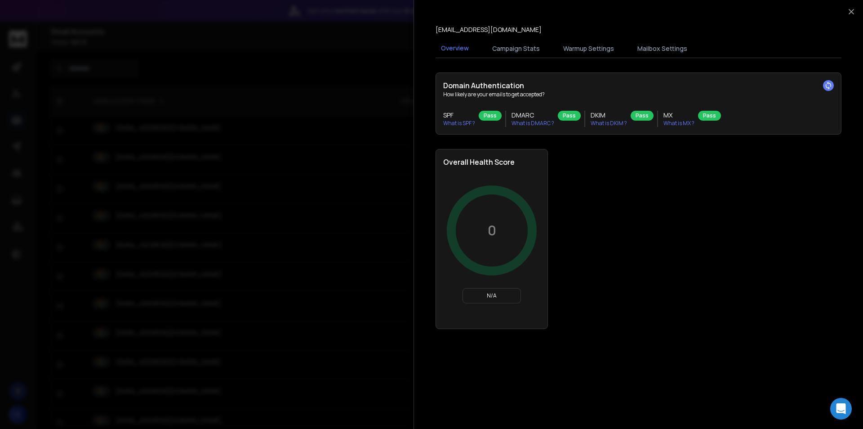
click at [295, 200] on div at bounding box center [431, 214] width 863 height 429
